Goal: Communication & Community: Answer question/provide support

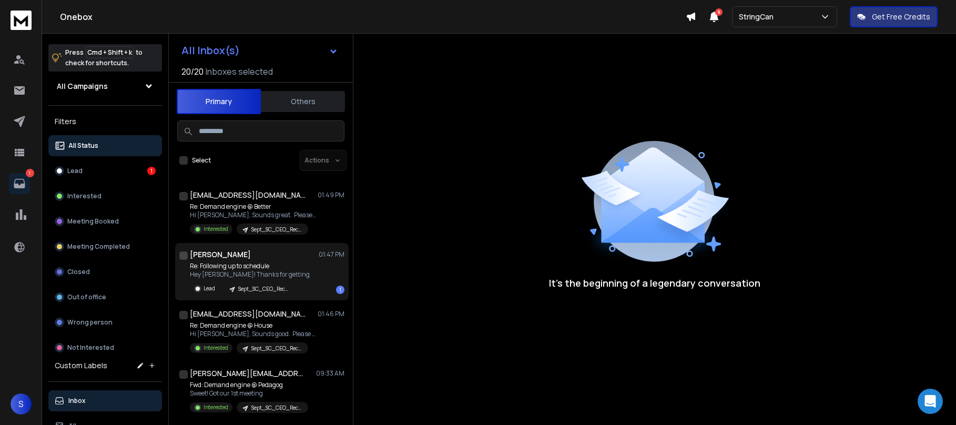
click at [261, 269] on p "Re: Following up to schedule" at bounding box center [250, 266] width 120 height 8
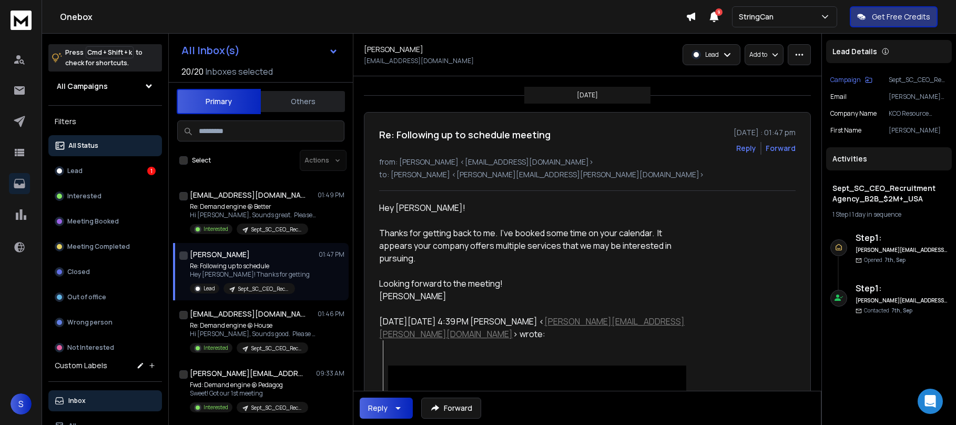
click at [381, 409] on div "Reply" at bounding box center [377, 408] width 19 height 11
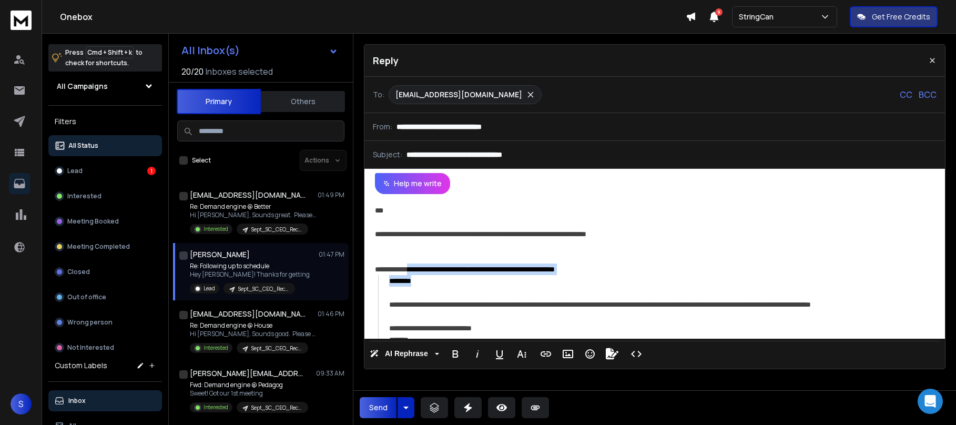
drag, startPoint x: 422, startPoint y: 268, endPoint x: 428, endPoint y: 278, distance: 11.5
click at [428, 278] on div "**********" at bounding box center [654, 266] width 580 height 145
click at [428, 238] on div "**********" at bounding box center [649, 234] width 548 height 12
drag, startPoint x: 423, startPoint y: 231, endPoint x: 647, endPoint y: 232, distance: 224.4
click at [645, 232] on div "**********" at bounding box center [649, 234] width 548 height 12
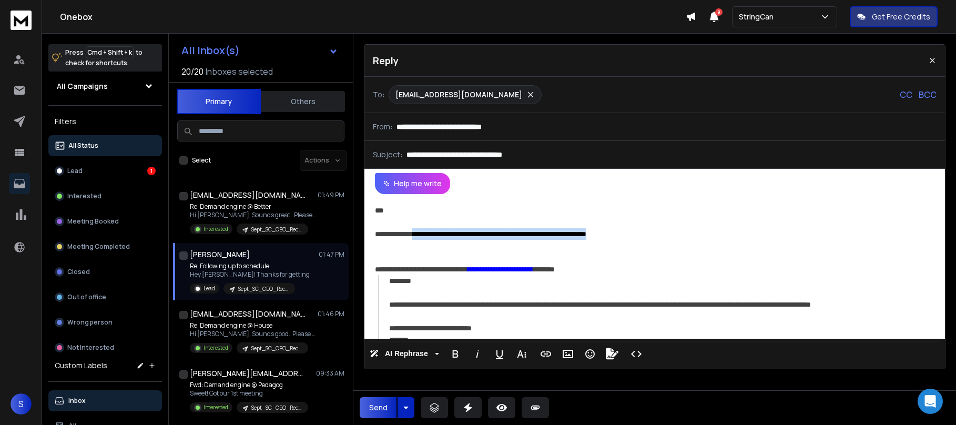
drag, startPoint x: 647, startPoint y: 232, endPoint x: 422, endPoint y: 235, distance: 225.5
click at [422, 235] on div "**********" at bounding box center [649, 234] width 548 height 12
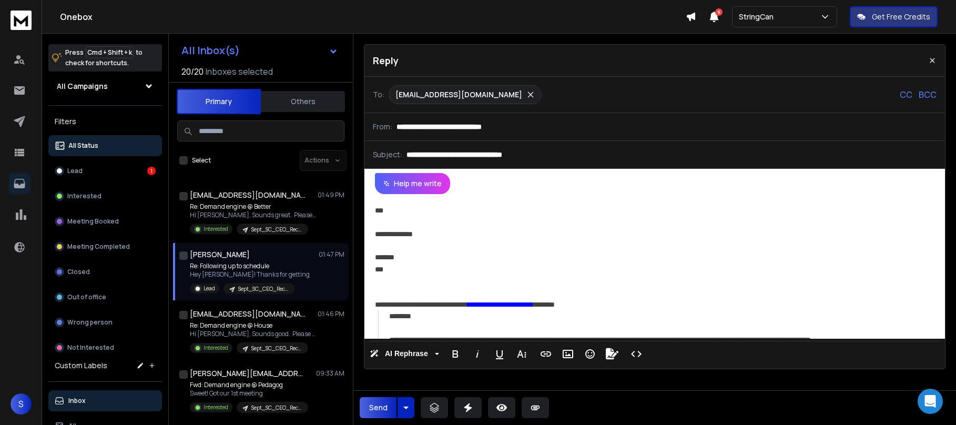
click at [406, 279] on div at bounding box center [654, 281] width 559 height 12
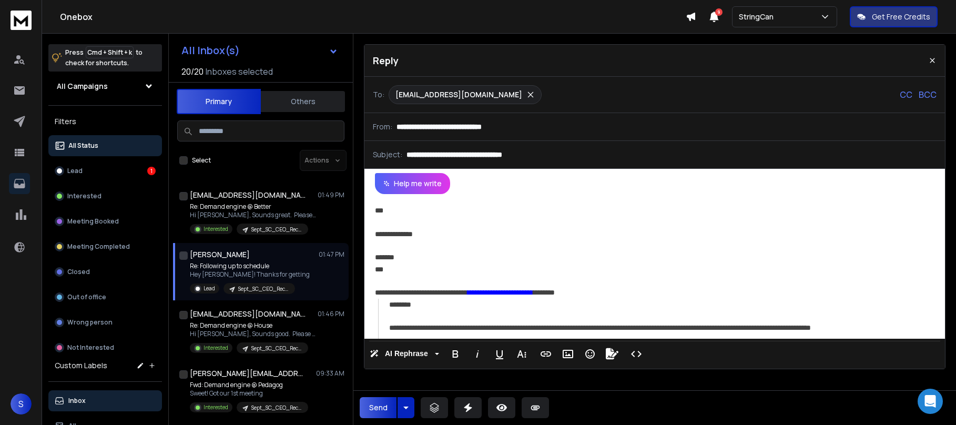
click at [458, 235] on div "**********" at bounding box center [649, 234] width 548 height 12
click at [371, 200] on div "**********" at bounding box center [654, 266] width 580 height 145
click at [378, 406] on button "Send" at bounding box center [378, 407] width 37 height 21
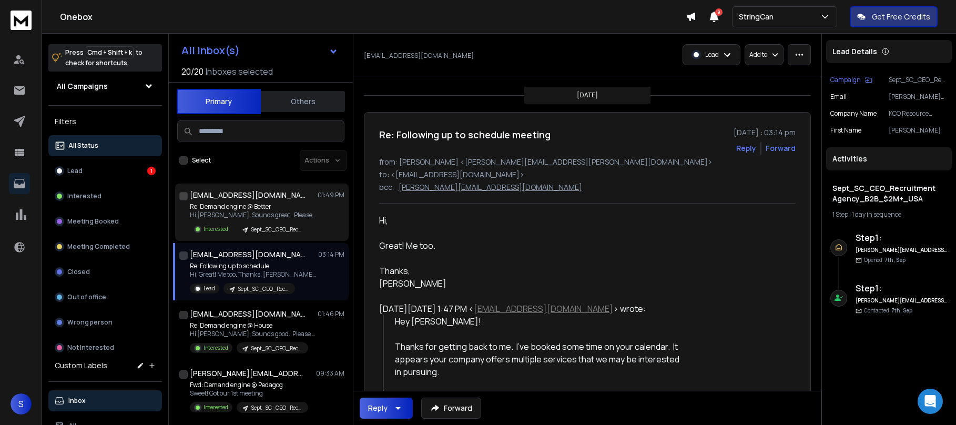
click at [230, 202] on p "Re: Demand engine @ Better" at bounding box center [253, 206] width 126 height 8
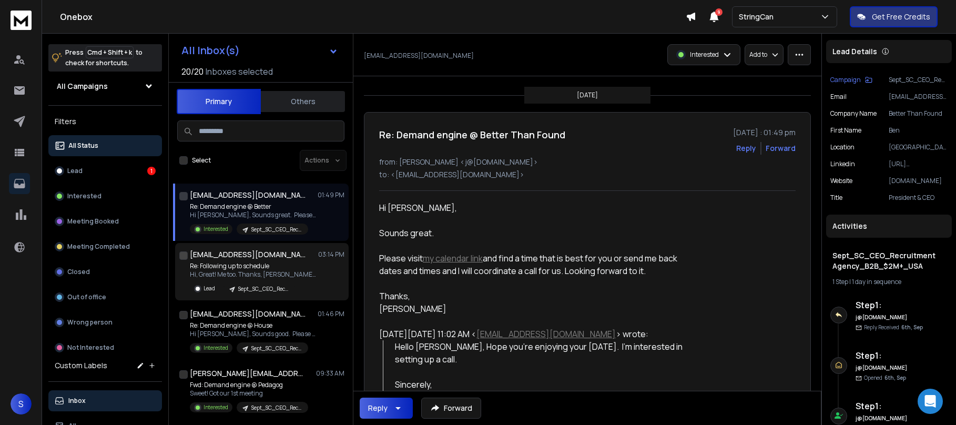
click at [232, 260] on div "lfukuzawa@kcoresource.com 03:14 PM Re: Following up to schedule Hi, Great! Me t…" at bounding box center [267, 271] width 155 height 45
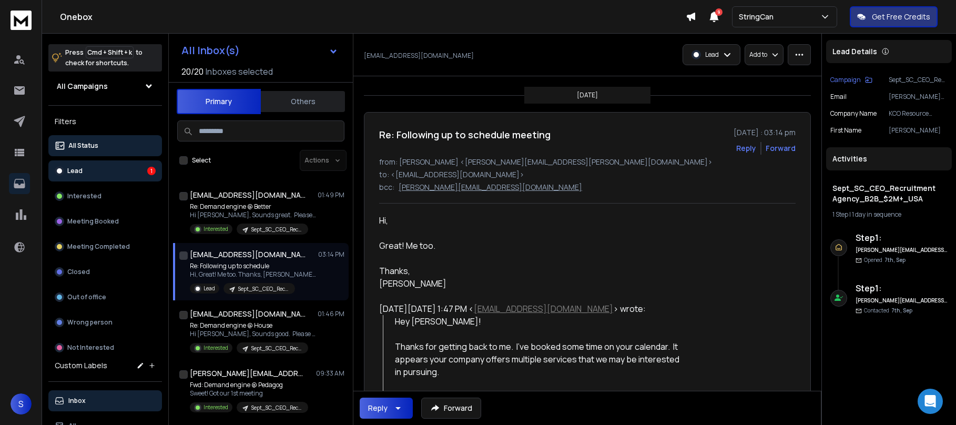
click at [109, 163] on button "Lead 1" at bounding box center [105, 170] width 114 height 21
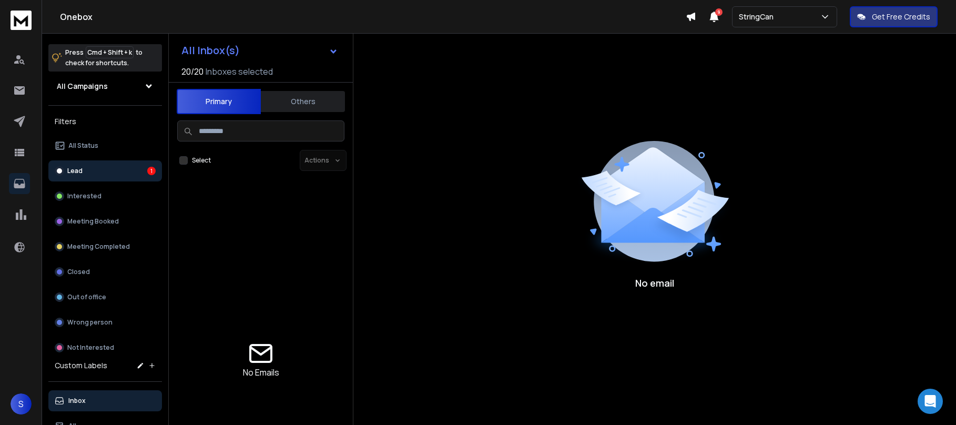
click at [105, 171] on button "Lead 1" at bounding box center [105, 170] width 114 height 21
click at [333, 53] on icon at bounding box center [333, 51] width 6 height 4
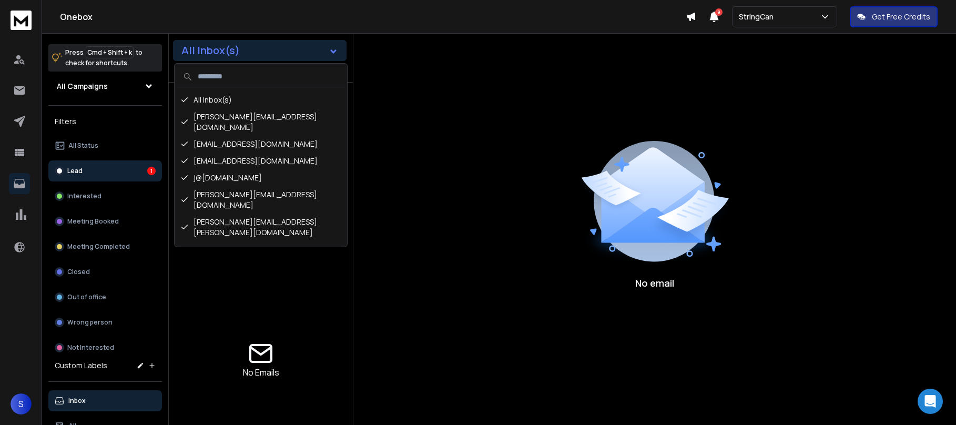
click at [333, 53] on icon at bounding box center [333, 51] width 6 height 4
click at [335, 51] on icon at bounding box center [333, 51] width 6 height 4
click at [354, 56] on div "No email" at bounding box center [654, 214] width 602 height 361
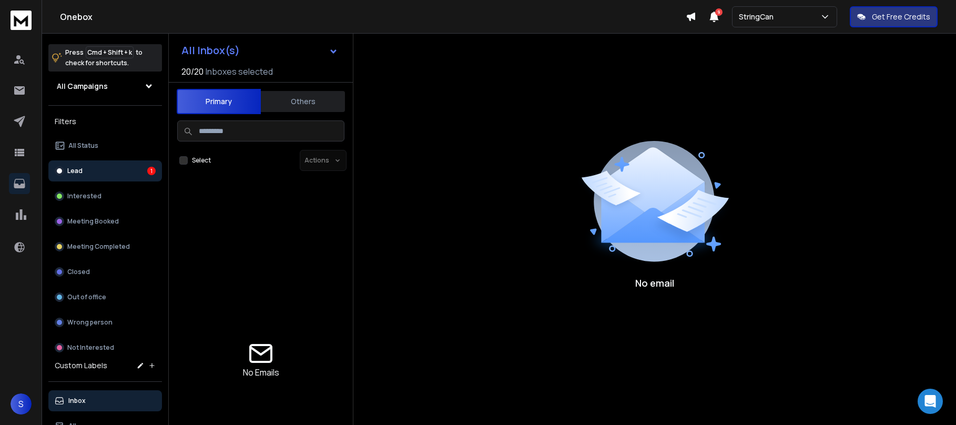
click at [286, 129] on input at bounding box center [260, 130] width 167 height 21
click at [327, 165] on div "Actions" at bounding box center [323, 160] width 47 height 21
click at [328, 156] on div "Actions" at bounding box center [323, 160] width 47 height 21
click at [331, 160] on div "Actions" at bounding box center [323, 160] width 47 height 21
click at [334, 163] on div "Actions" at bounding box center [323, 160] width 47 height 21
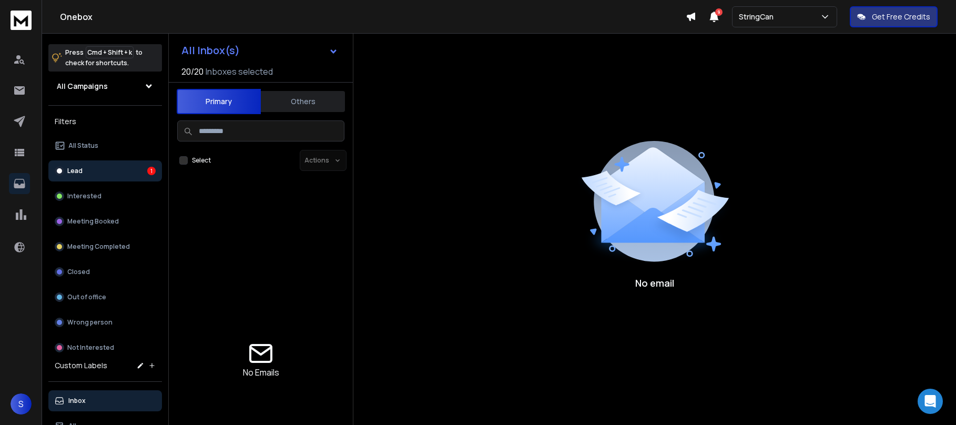
click at [315, 162] on div "Actions" at bounding box center [323, 160] width 47 height 21
click at [231, 166] on div "Select Actions" at bounding box center [261, 158] width 184 height 25
click at [148, 160] on button "Lead 1" at bounding box center [105, 170] width 114 height 21
click at [343, 160] on div "Actions" at bounding box center [323, 160] width 47 height 21
click at [249, 136] on input at bounding box center [260, 130] width 167 height 21
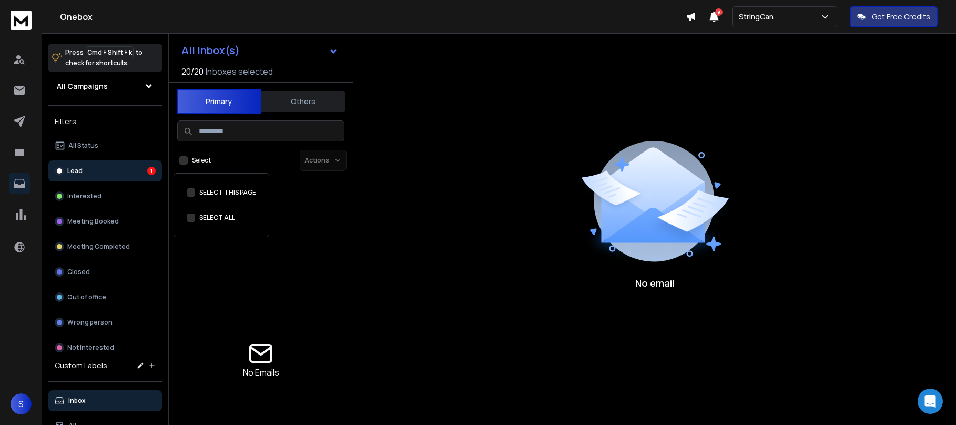
click at [101, 169] on button "Lead 1" at bounding box center [105, 170] width 114 height 21
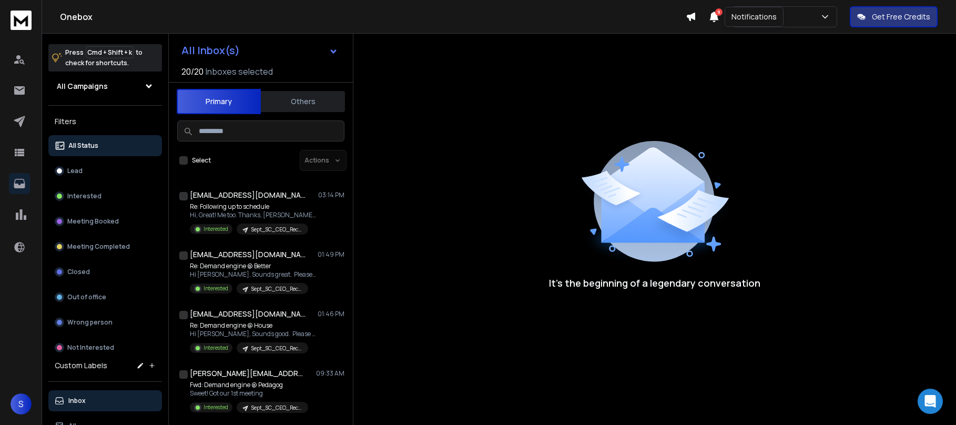
click at [718, 15] on icon at bounding box center [713, 16] width 9 height 11
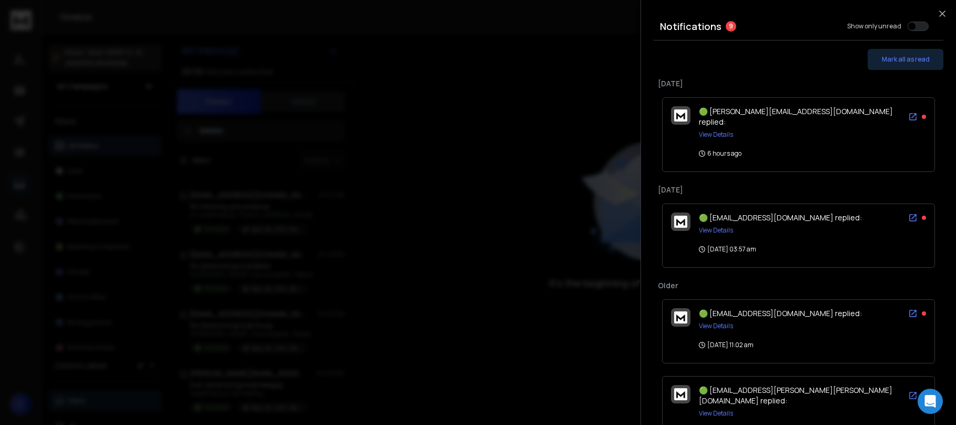
click at [906, 60] on span "Mark all as read" at bounding box center [905, 59] width 48 height 8
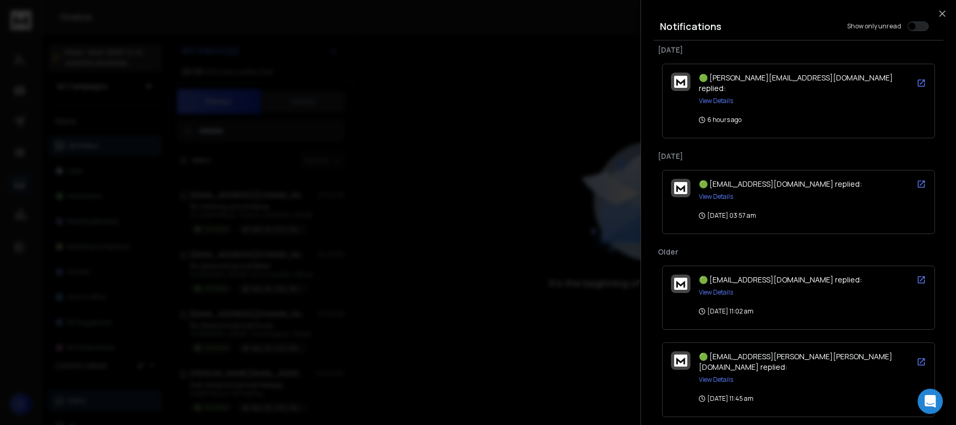
click at [938, 12] on icon "button" at bounding box center [942, 13] width 11 height 11
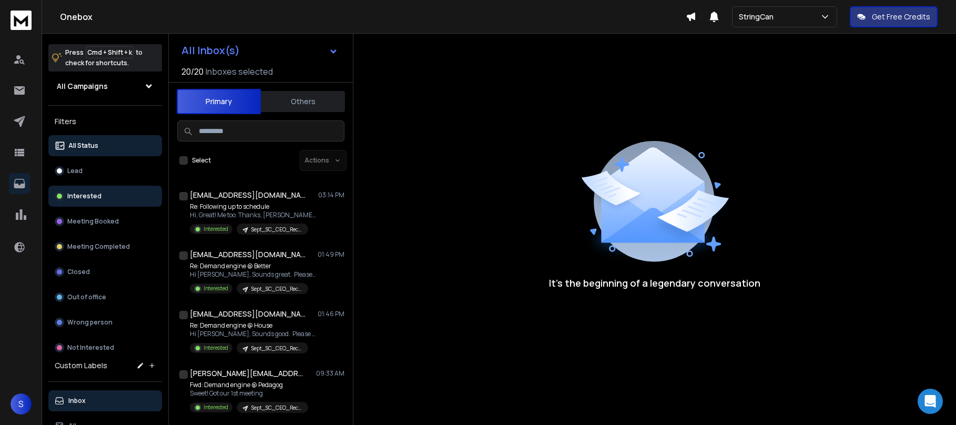
click at [74, 193] on p "Interested" at bounding box center [84, 196] width 34 height 8
